Goal: Task Accomplishment & Management: Manage account settings

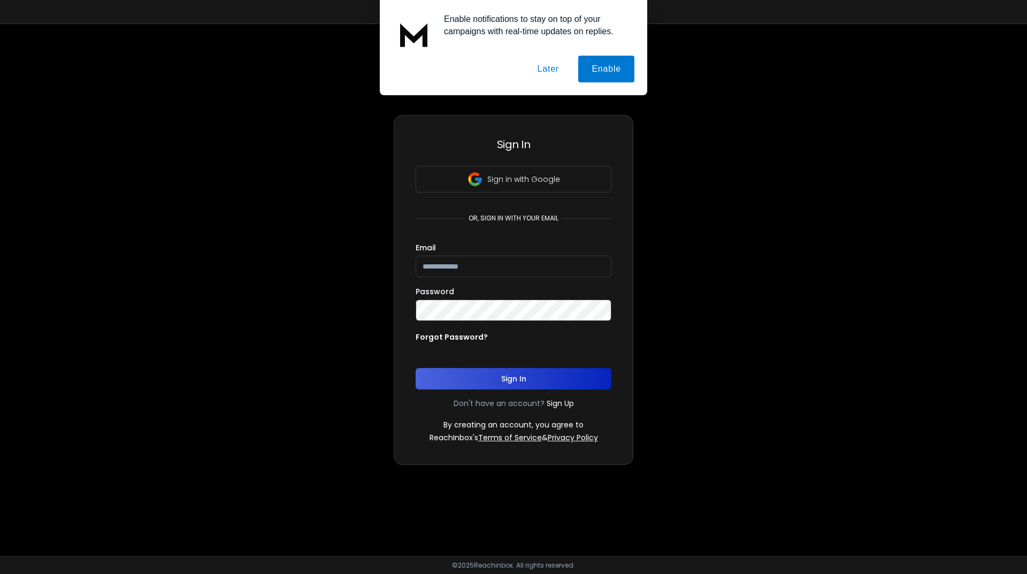
click at [472, 268] on input "email" at bounding box center [513, 266] width 196 height 21
paste input "**********"
type input "**********"
drag, startPoint x: 513, startPoint y: 382, endPoint x: 513, endPoint y: 356, distance: 26.2
click at [513, 334] on button "Sign In" at bounding box center [513, 378] width 196 height 21
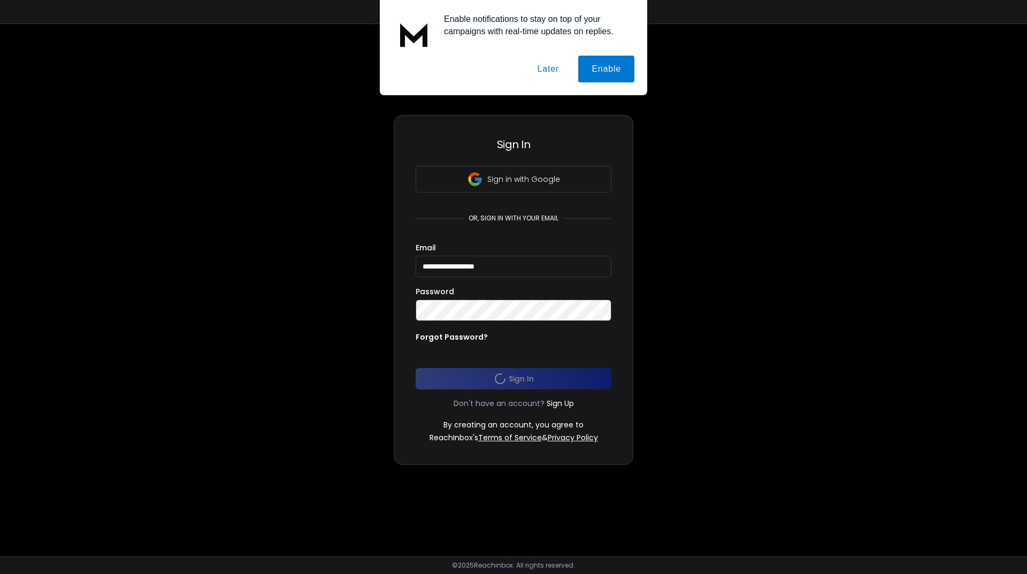
click at [545, 75] on button "Later" at bounding box center [547, 69] width 48 height 27
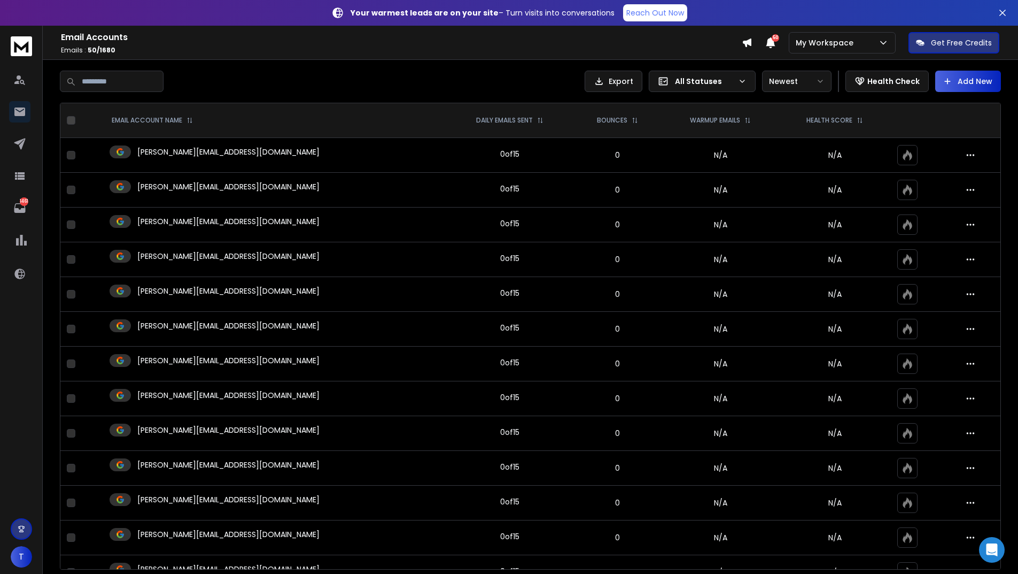
click at [960, 79] on button "Add New" at bounding box center [969, 81] width 66 height 21
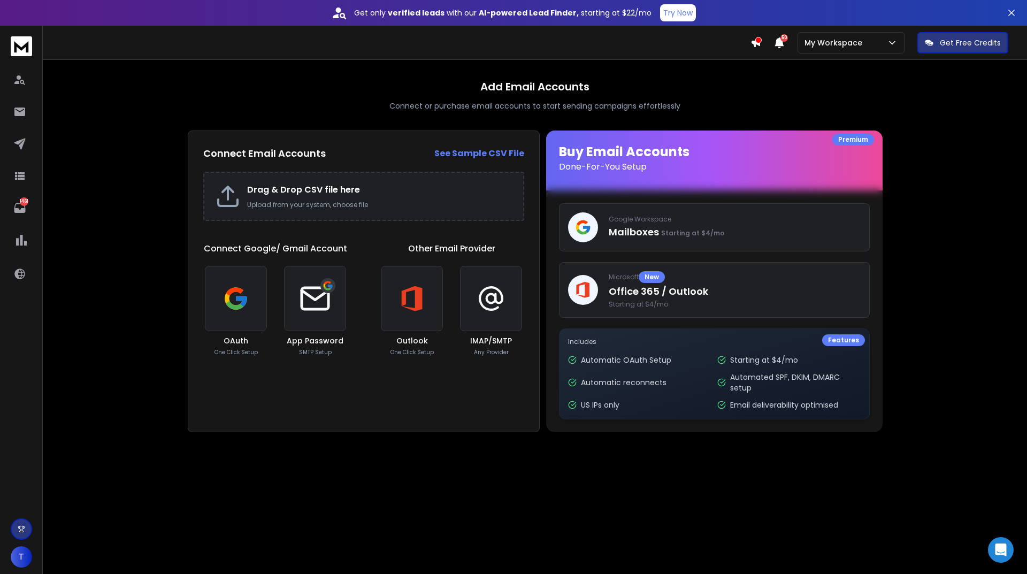
click at [228, 307] on icon at bounding box center [235, 298] width 27 height 32
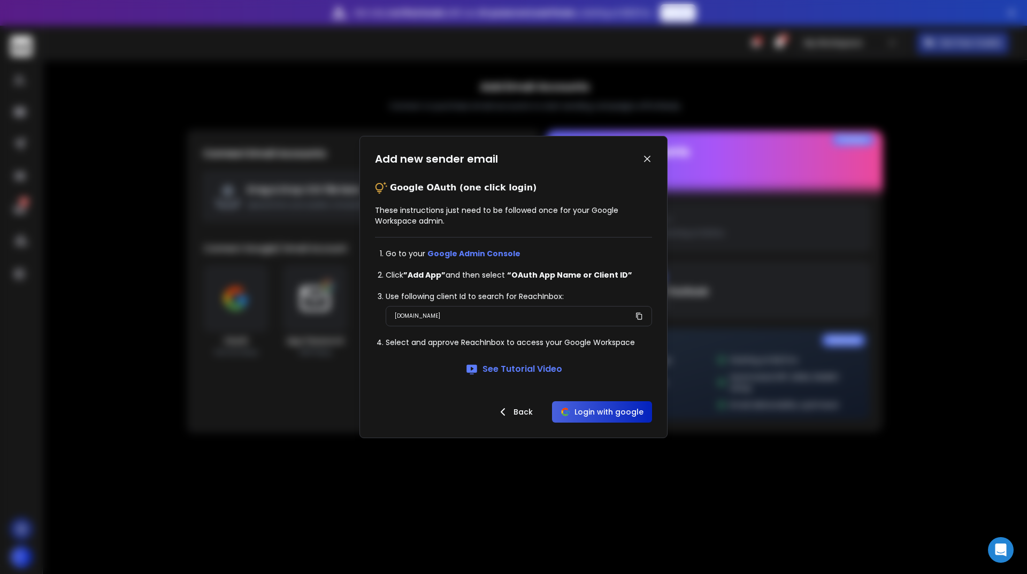
click at [600, 413] on button "Login with google" at bounding box center [602, 411] width 100 height 21
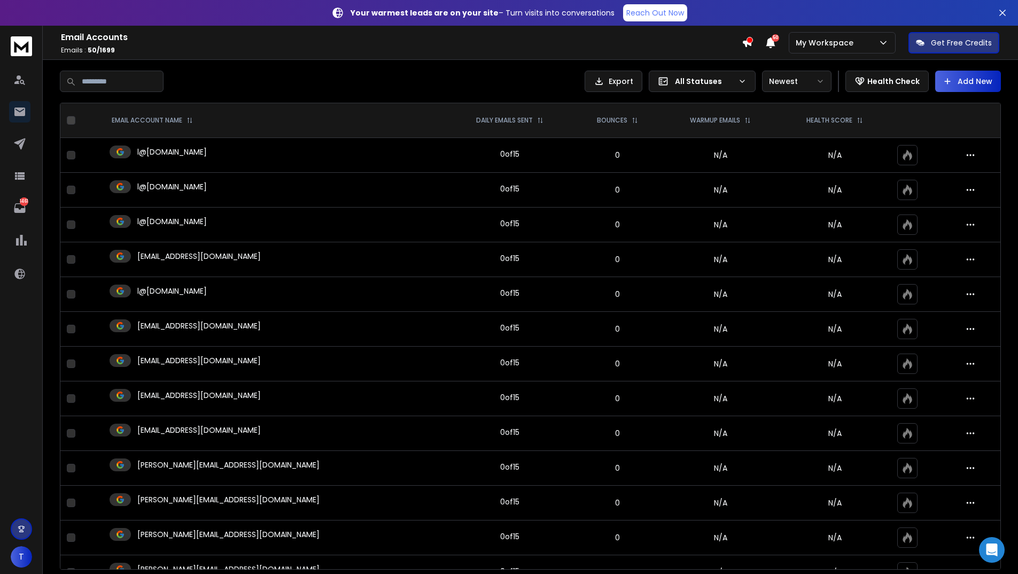
click at [986, 76] on button "Add New" at bounding box center [969, 81] width 66 height 21
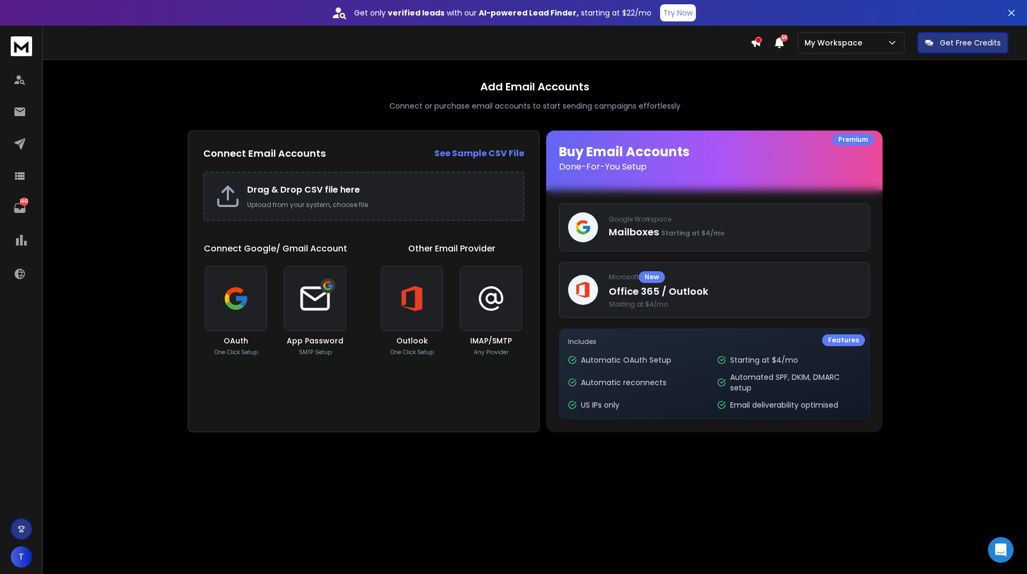
click at [228, 300] on icon at bounding box center [236, 298] width 22 height 22
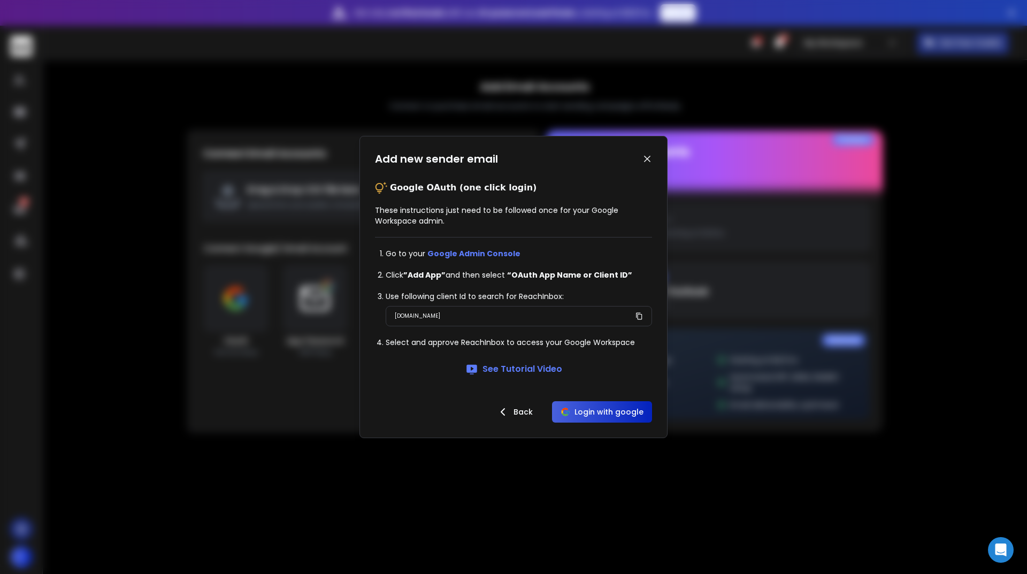
click at [601, 415] on button "Login with google" at bounding box center [602, 411] width 100 height 21
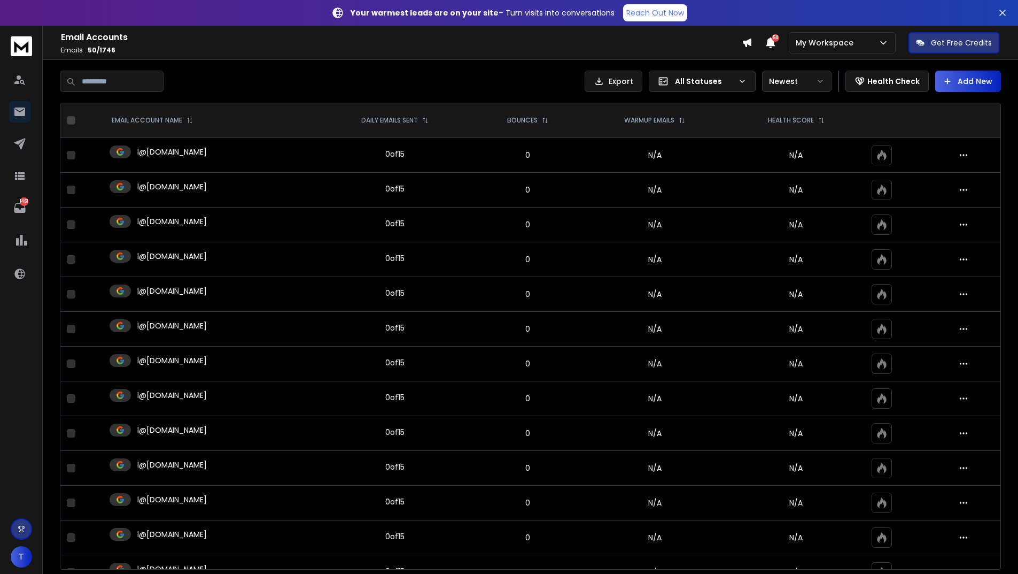
click at [966, 81] on button "Add New" at bounding box center [969, 81] width 66 height 21
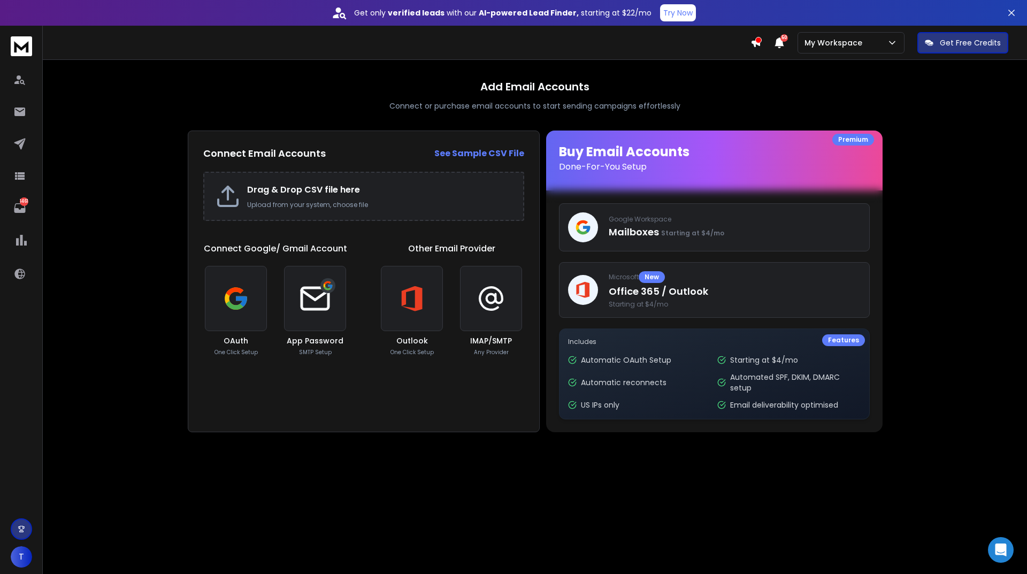
click at [237, 299] on icon at bounding box center [235, 298] width 27 height 32
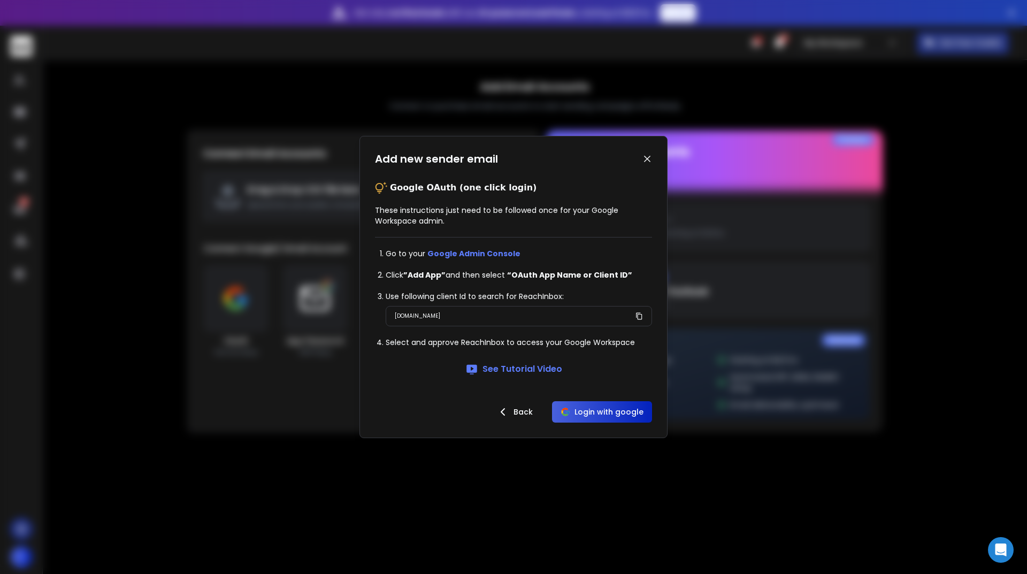
drag, startPoint x: 616, startPoint y: 408, endPoint x: 575, endPoint y: 404, distance: 41.4
click at [616, 408] on button "Login with google" at bounding box center [602, 411] width 100 height 21
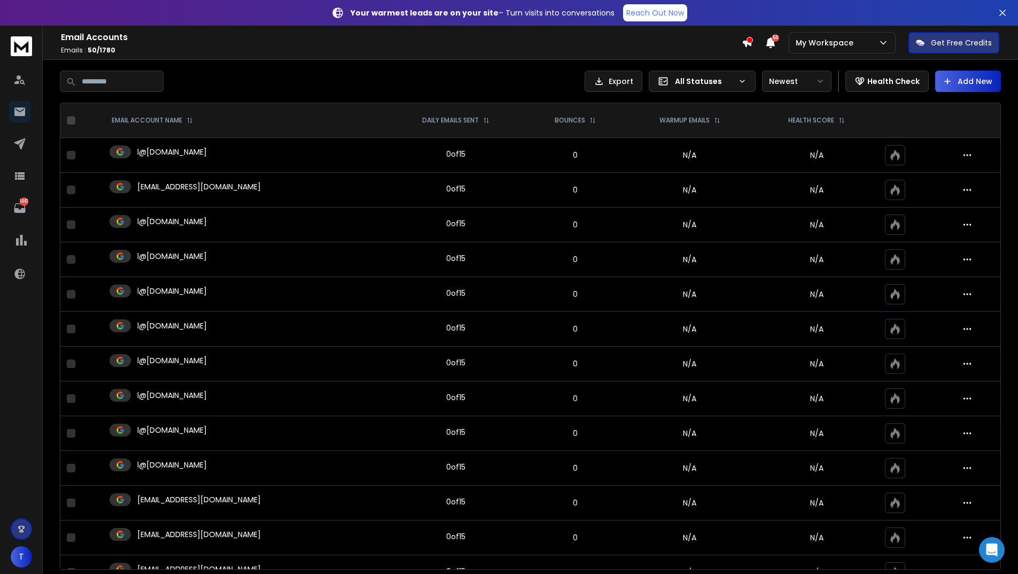
click at [979, 82] on button "Add New" at bounding box center [969, 81] width 66 height 21
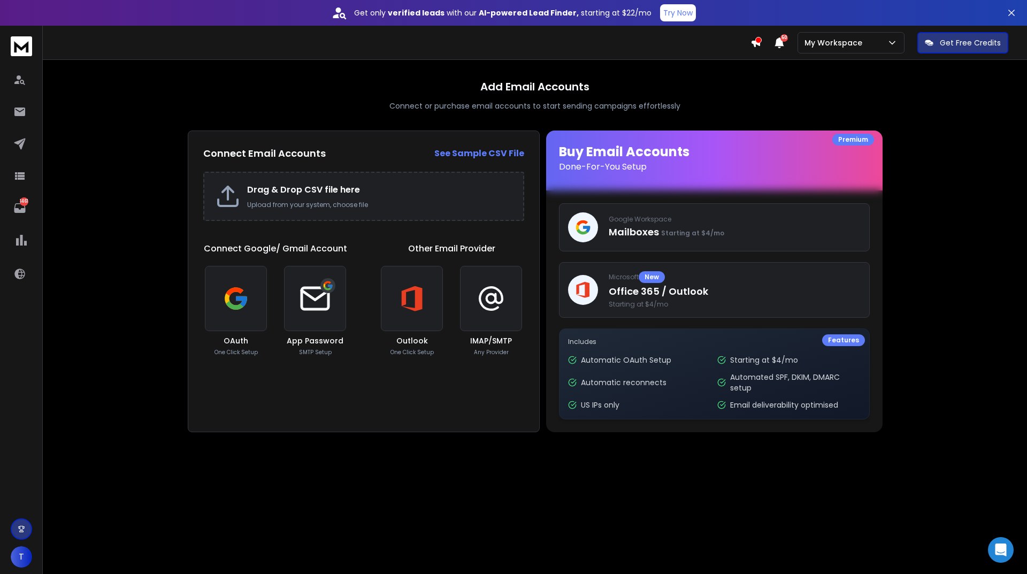
click at [245, 314] on div at bounding box center [236, 298] width 62 height 65
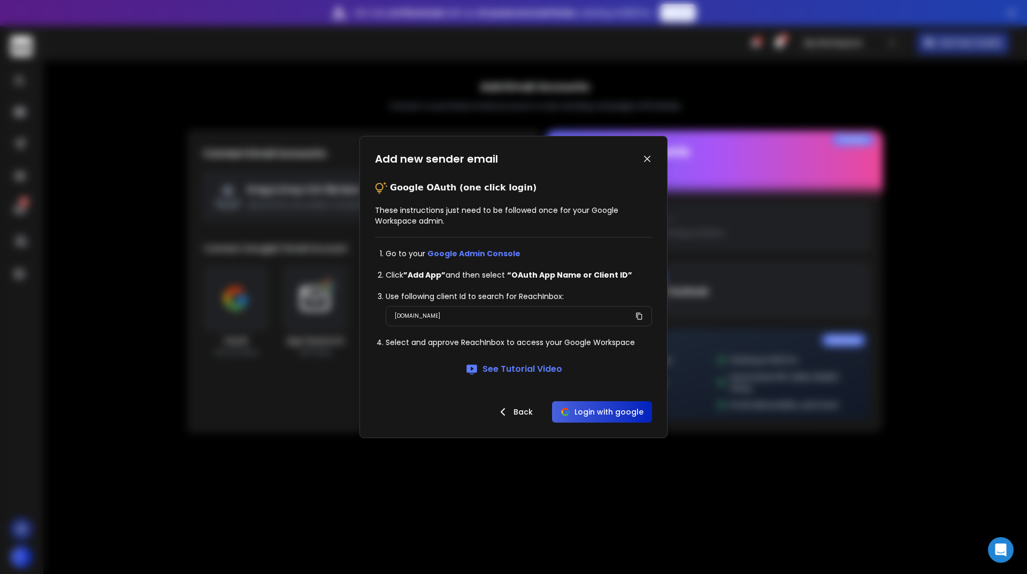
drag, startPoint x: 609, startPoint y: 409, endPoint x: 615, endPoint y: 412, distance: 6.7
click at [611, 409] on button "Login with google" at bounding box center [602, 411] width 100 height 21
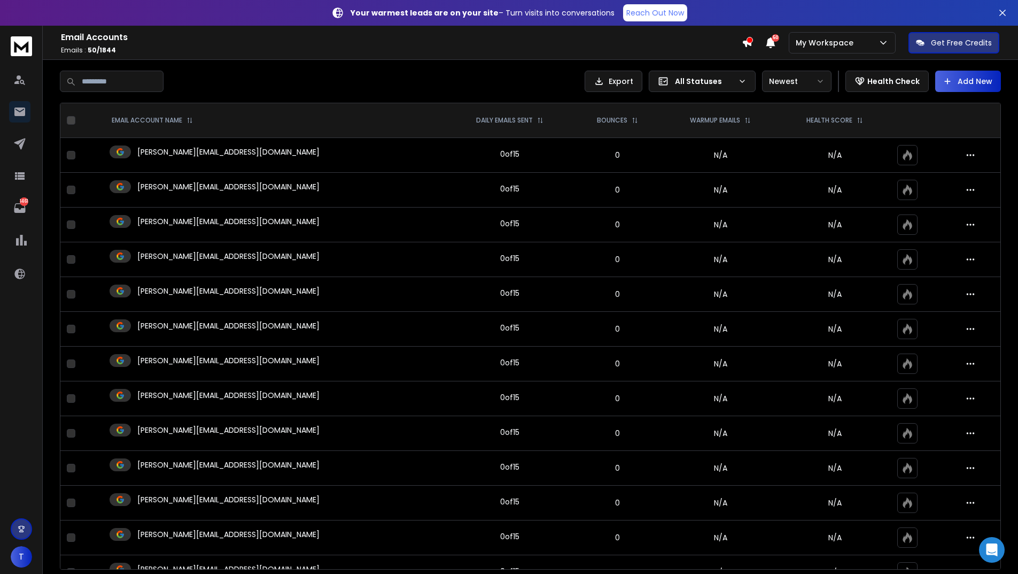
click at [972, 79] on button "Add New" at bounding box center [969, 81] width 66 height 21
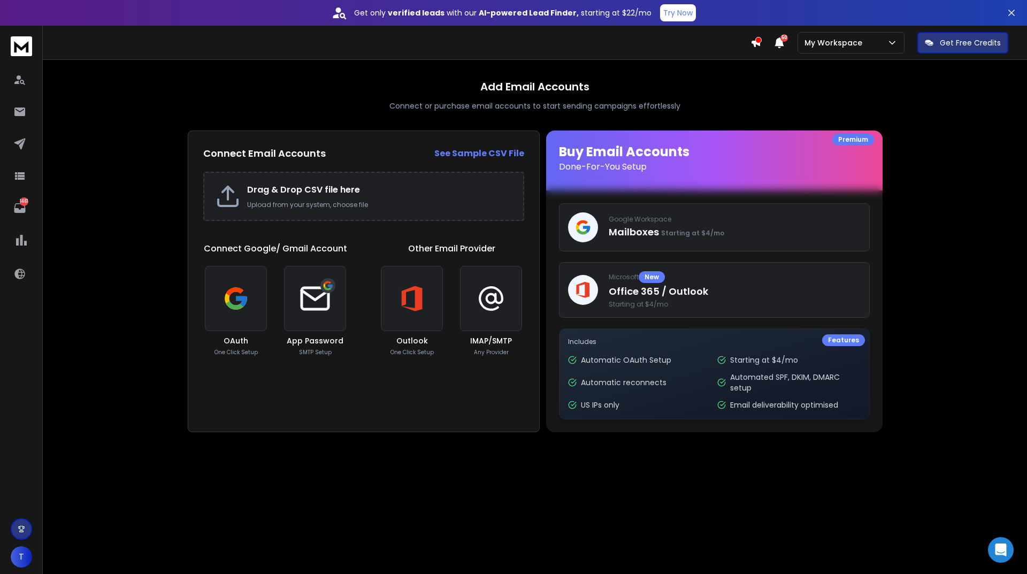
click at [241, 302] on icon at bounding box center [235, 298] width 27 height 32
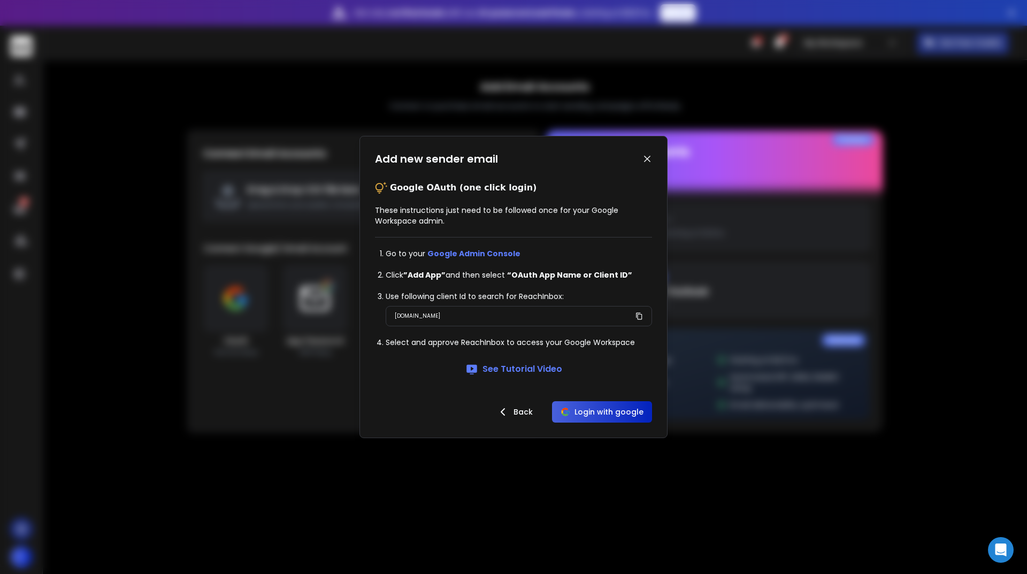
click at [606, 408] on button "Login with google" at bounding box center [602, 411] width 100 height 21
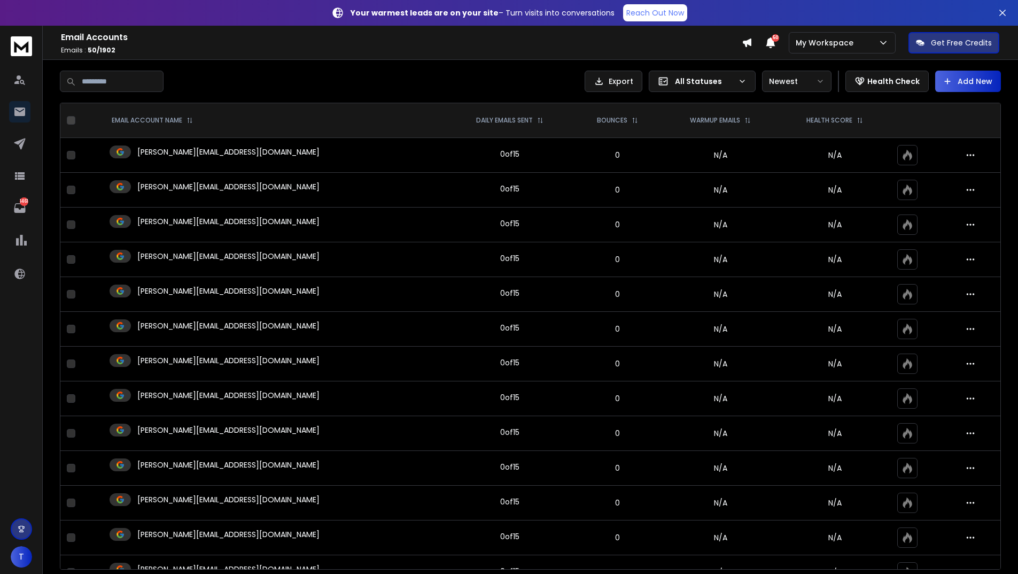
click at [966, 79] on button "Add New" at bounding box center [969, 81] width 66 height 21
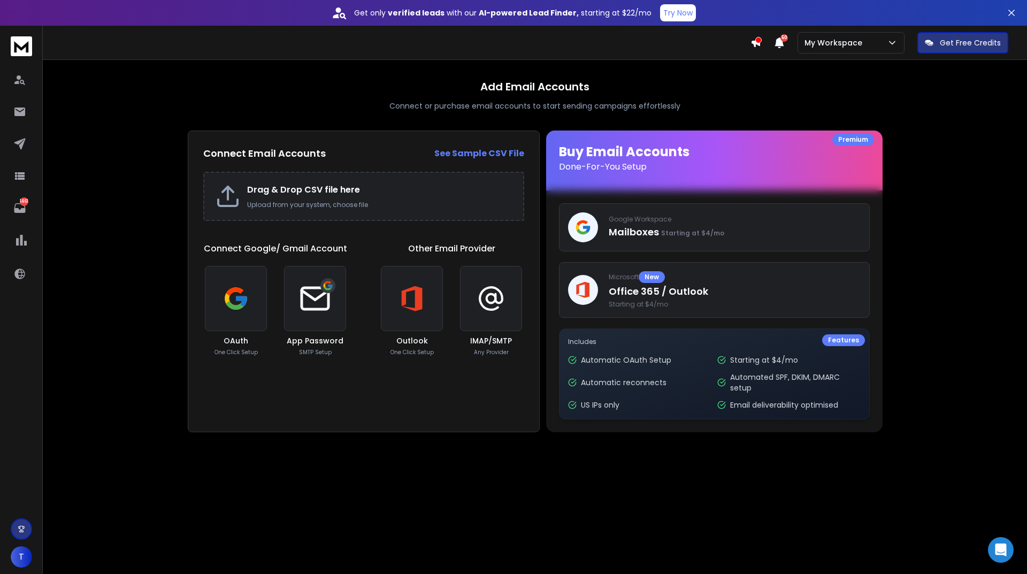
click at [259, 309] on div at bounding box center [236, 298] width 62 height 65
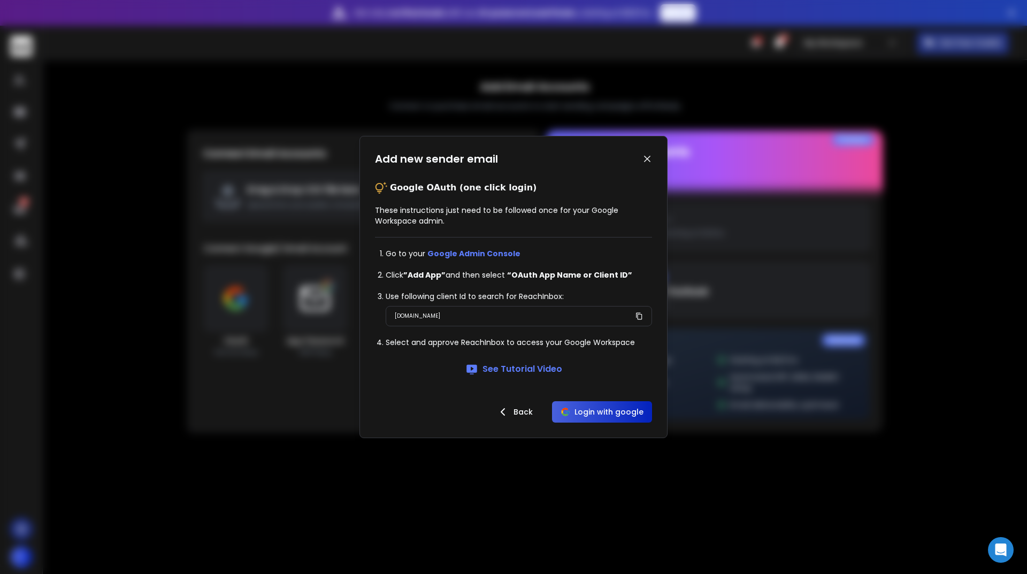
click at [595, 407] on button "Login with google" at bounding box center [602, 411] width 100 height 21
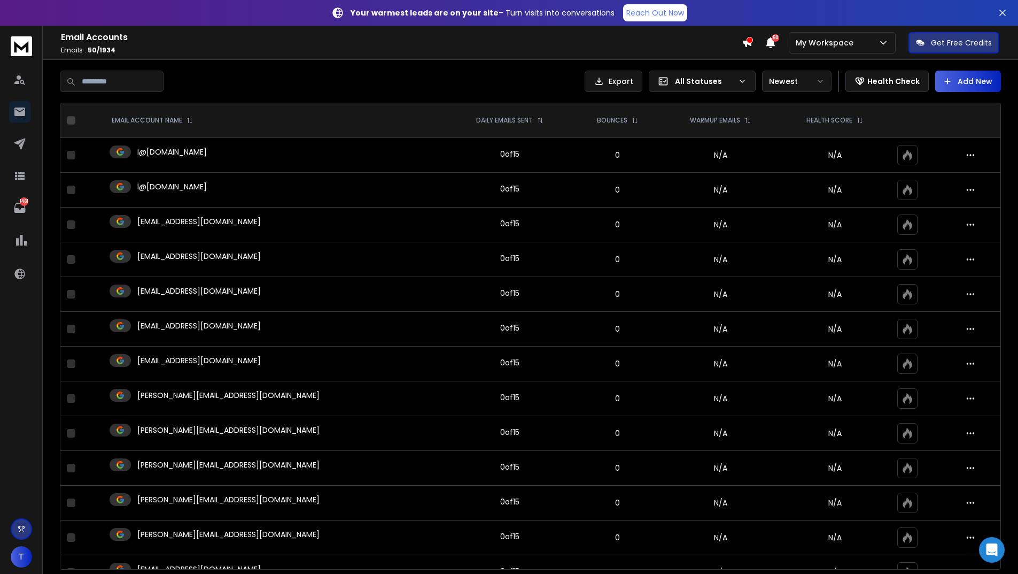
click at [959, 82] on button "Add New" at bounding box center [969, 81] width 66 height 21
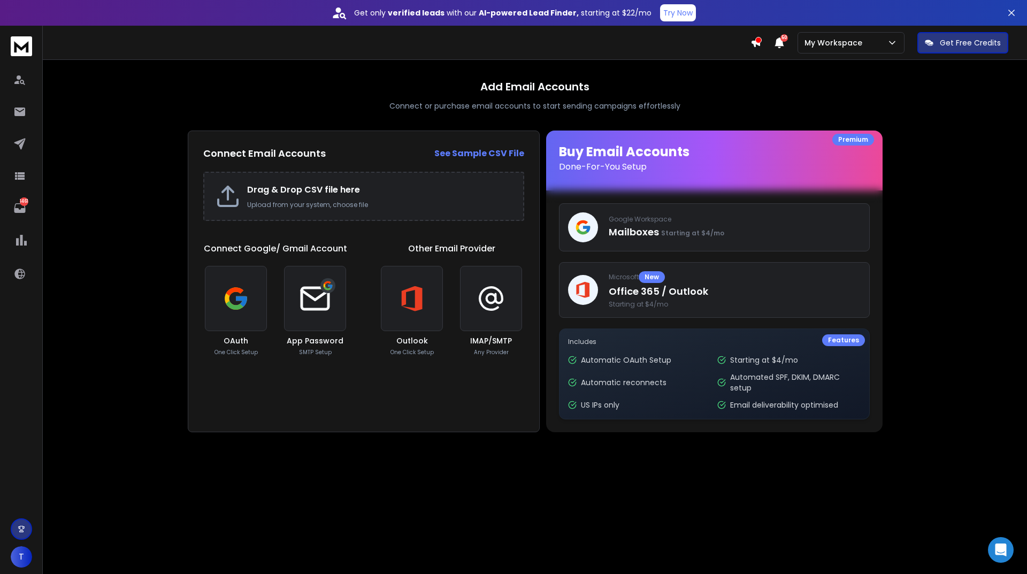
click at [242, 299] on icon at bounding box center [241, 301] width 11 height 11
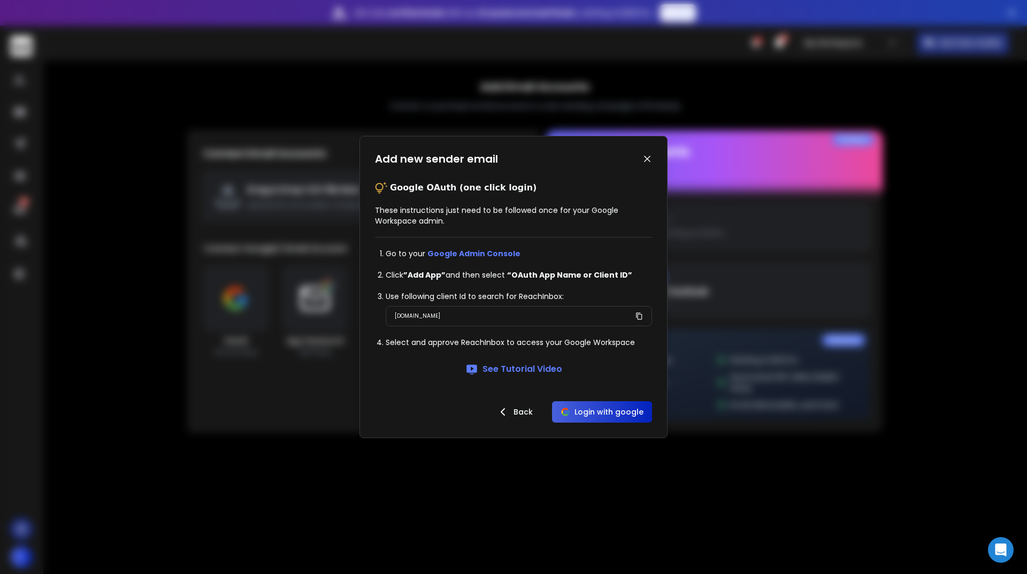
click at [617, 412] on button "Login with google" at bounding box center [602, 411] width 100 height 21
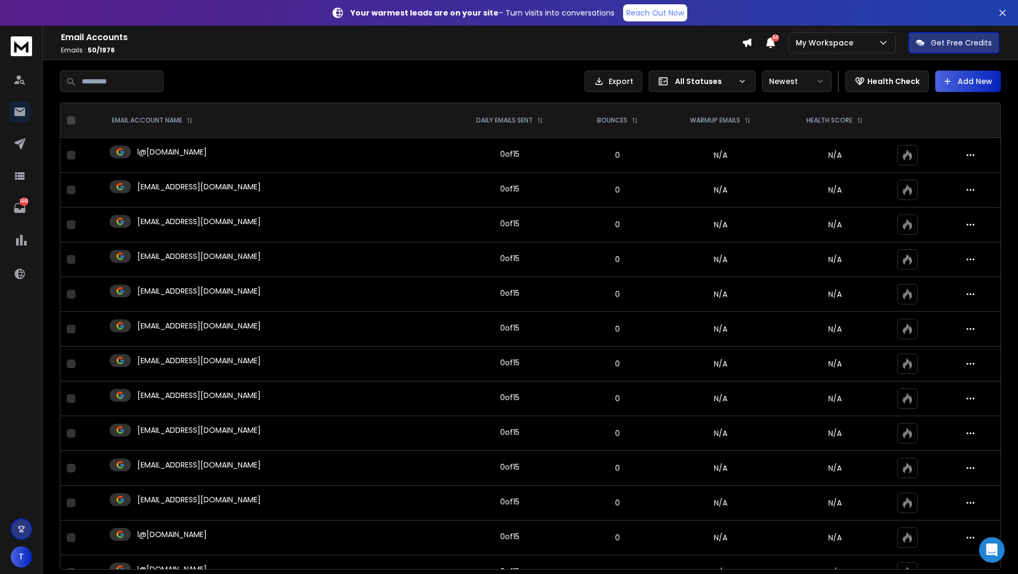
click at [986, 79] on button "Add New" at bounding box center [969, 81] width 66 height 21
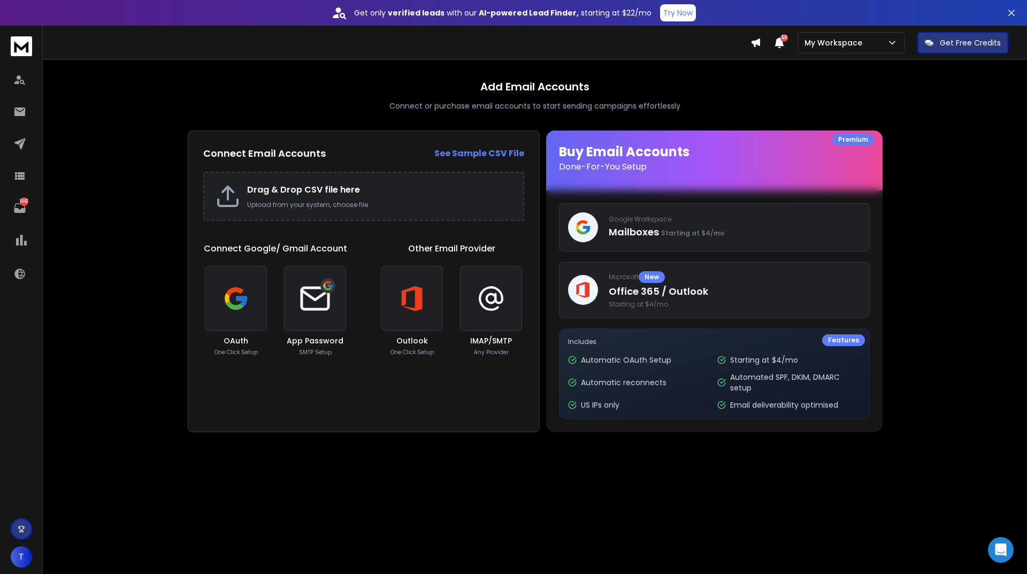
click at [222, 314] on div at bounding box center [236, 298] width 62 height 65
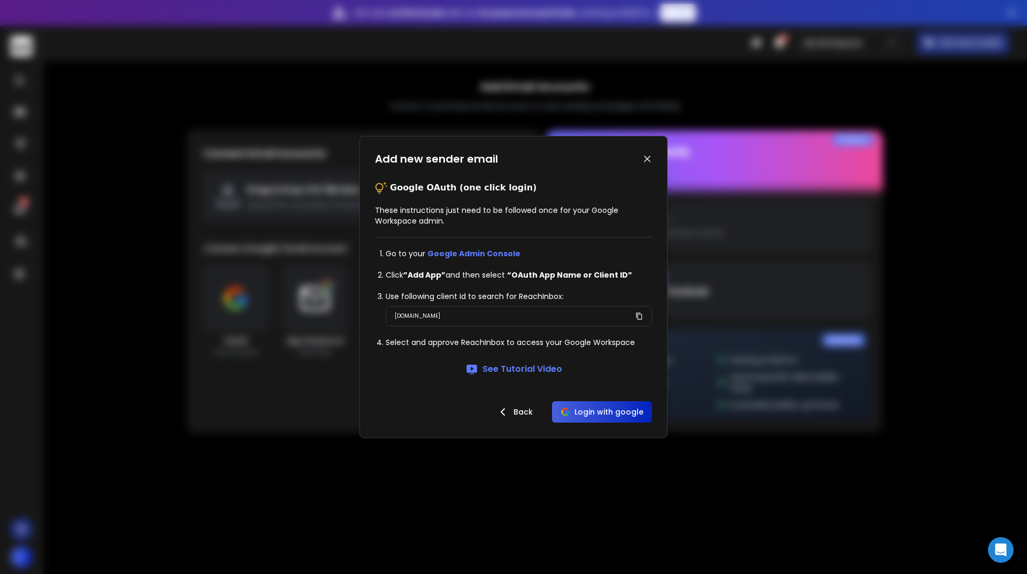
click at [608, 410] on button "Login with google" at bounding box center [602, 411] width 100 height 21
